Goal: Information Seeking & Learning: Check status

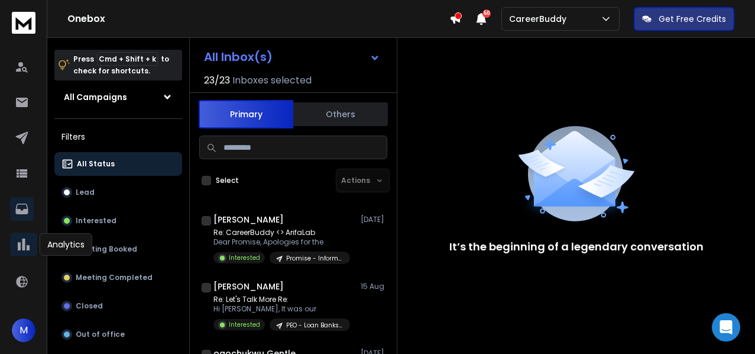
click at [18, 239] on icon at bounding box center [24, 244] width 18 height 18
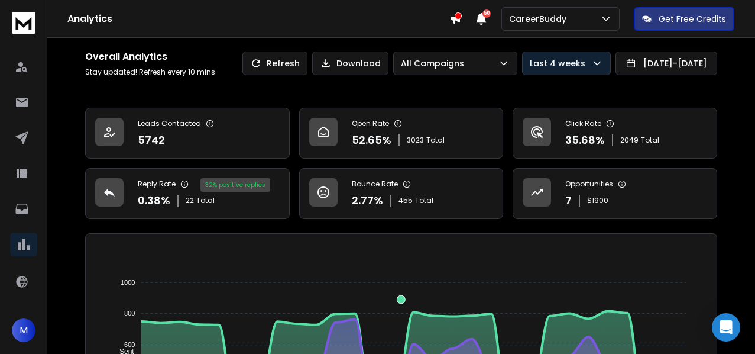
click at [594, 65] on icon "button" at bounding box center [597, 63] width 6 height 3
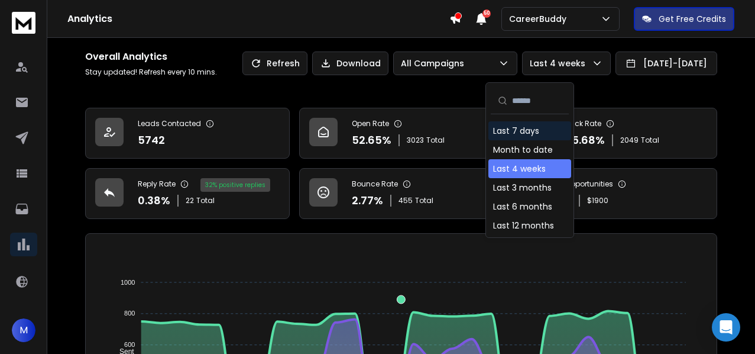
click at [507, 126] on div "Last 7 days" at bounding box center [516, 131] width 46 height 12
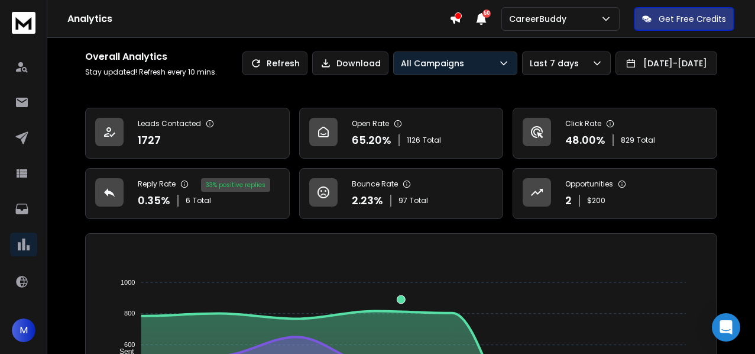
click at [498, 67] on icon at bounding box center [504, 63] width 12 height 12
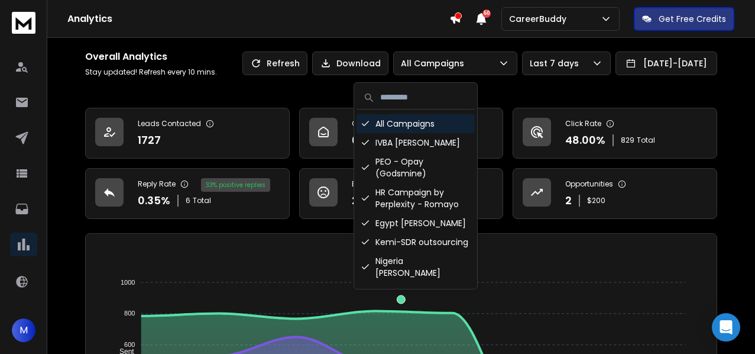
click at [379, 122] on div "All Campaigns" at bounding box center [416, 123] width 118 height 19
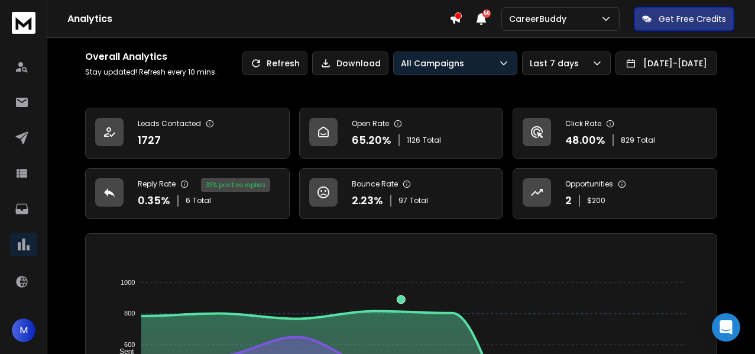
click at [498, 69] on icon at bounding box center [504, 63] width 12 height 12
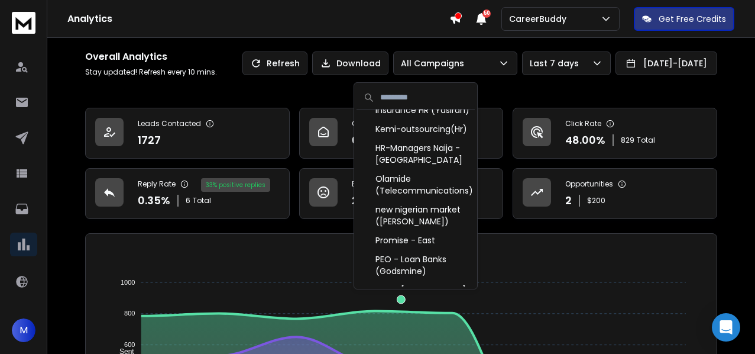
scroll to position [363, 0]
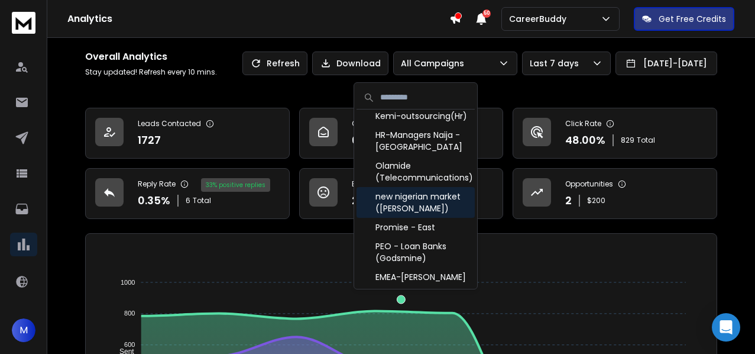
click at [386, 218] on div "new nigerian market ([PERSON_NAME])" at bounding box center [416, 202] width 118 height 31
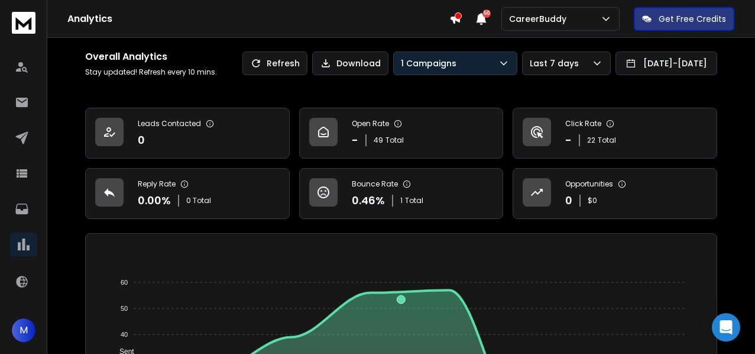
click at [498, 69] on icon at bounding box center [504, 63] width 12 height 12
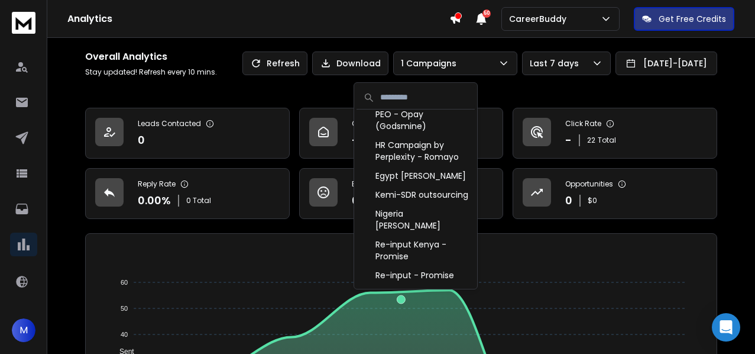
scroll to position [37, 0]
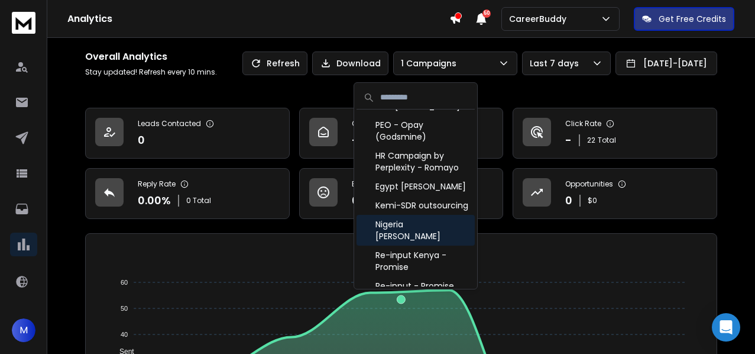
click at [403, 241] on div "Nigeria [PERSON_NAME]" at bounding box center [416, 230] width 118 height 31
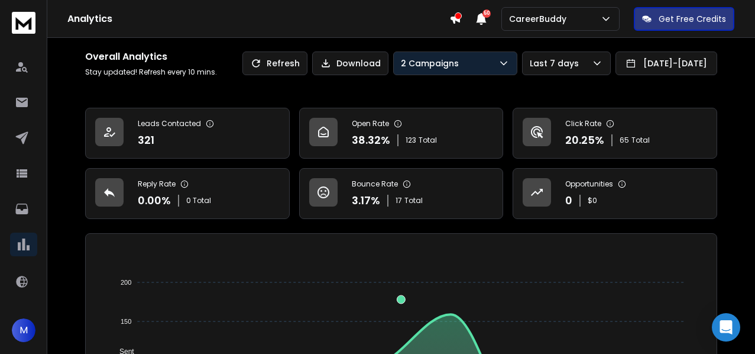
click at [498, 67] on icon at bounding box center [504, 63] width 12 height 12
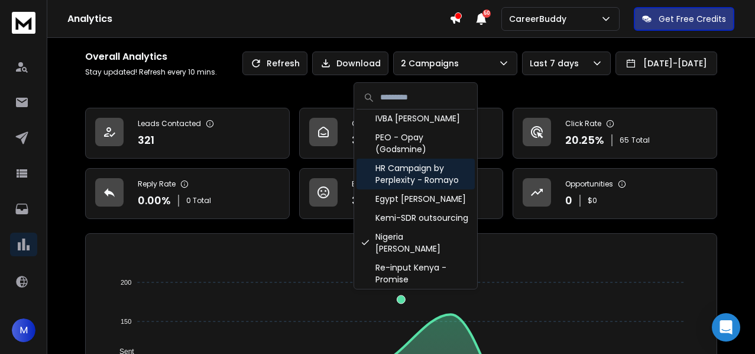
scroll to position [18, 0]
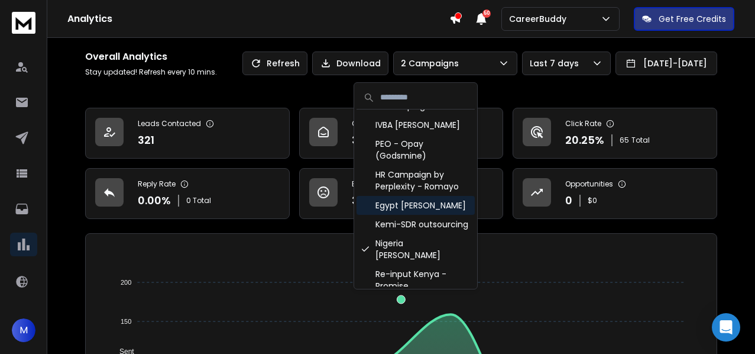
click at [406, 210] on div "Egypt [PERSON_NAME]" at bounding box center [416, 205] width 118 height 19
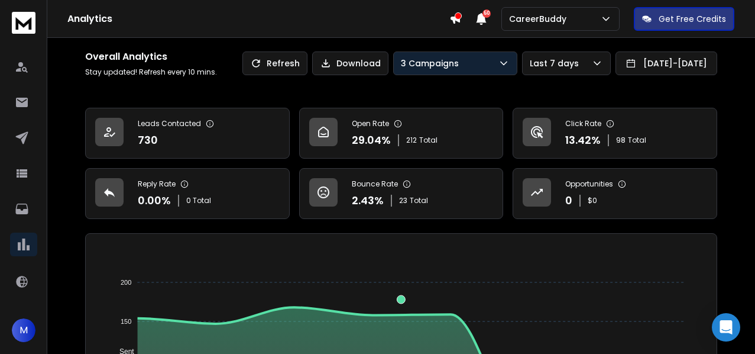
click at [498, 67] on icon at bounding box center [504, 63] width 12 height 12
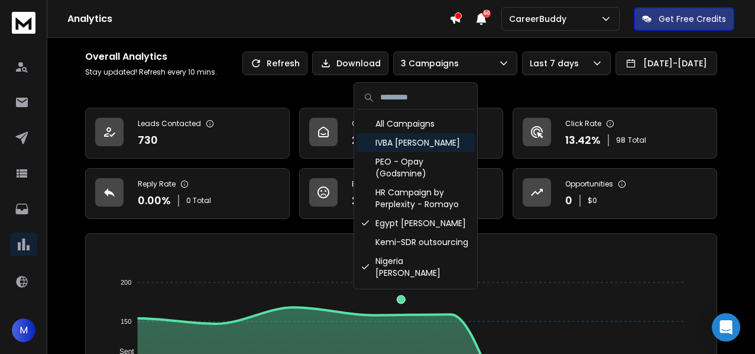
click at [376, 145] on div "IVBA [PERSON_NAME]" at bounding box center [416, 142] width 118 height 19
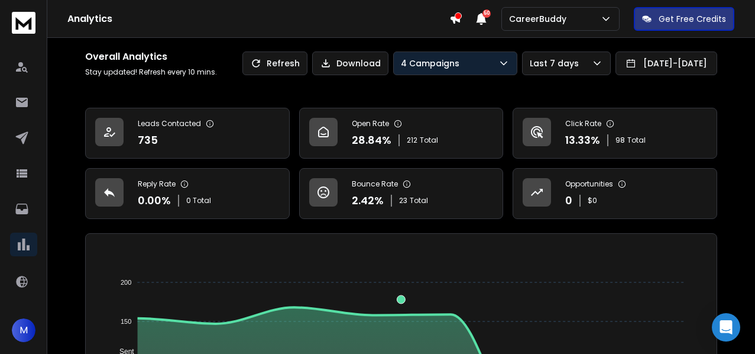
click at [498, 69] on icon at bounding box center [504, 63] width 12 height 12
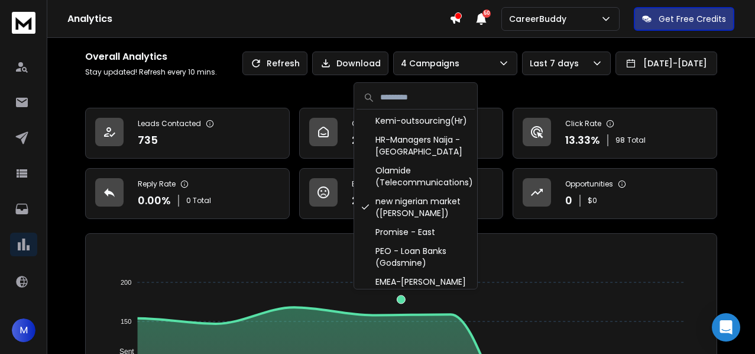
scroll to position [355, 0]
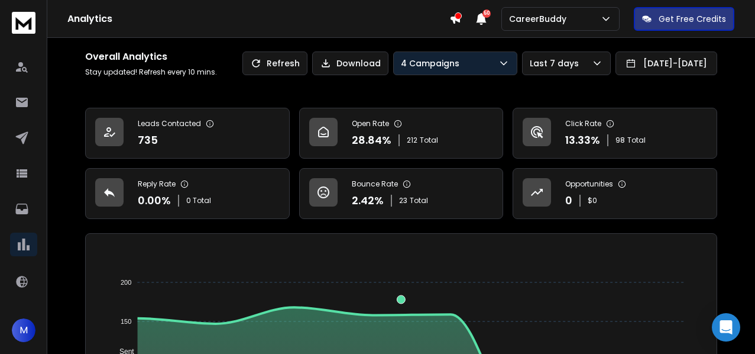
click at [452, 69] on div "4 Campaigns" at bounding box center [455, 63] width 109 height 12
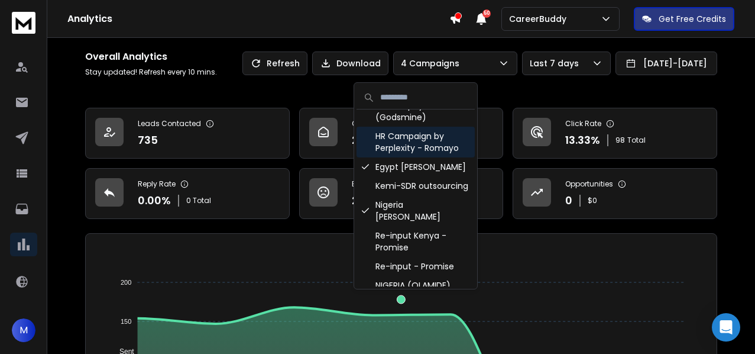
scroll to position [59, 0]
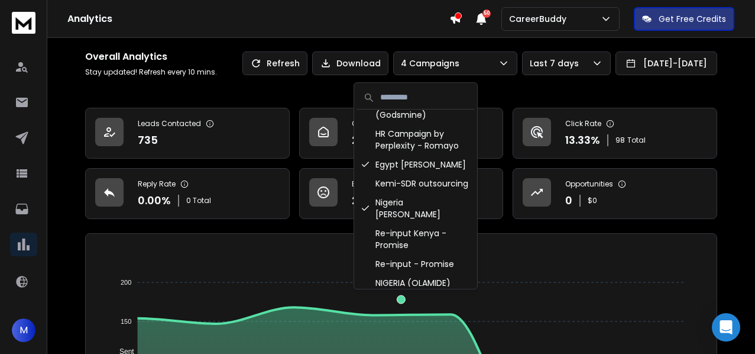
click at [513, 84] on div "Overall Analytics Stay updated! Refresh every 10 mins. Refresh Download 4 Campa…" at bounding box center [401, 67] width 632 height 34
